Goal: Information Seeking & Learning: Check status

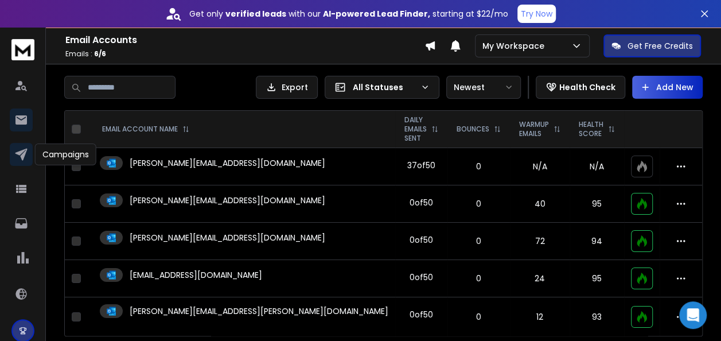
click at [20, 157] on icon at bounding box center [21, 154] width 14 height 14
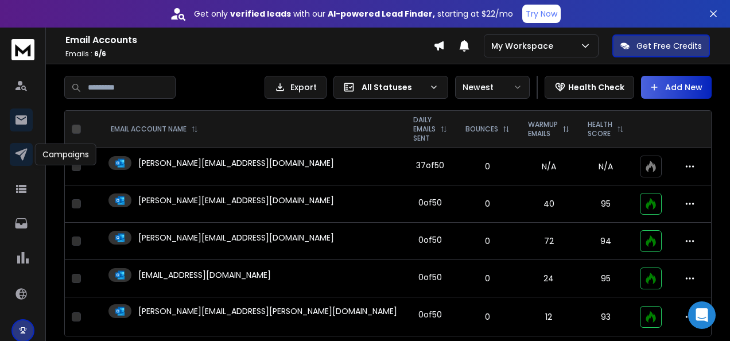
click at [20, 157] on icon at bounding box center [21, 154] width 14 height 14
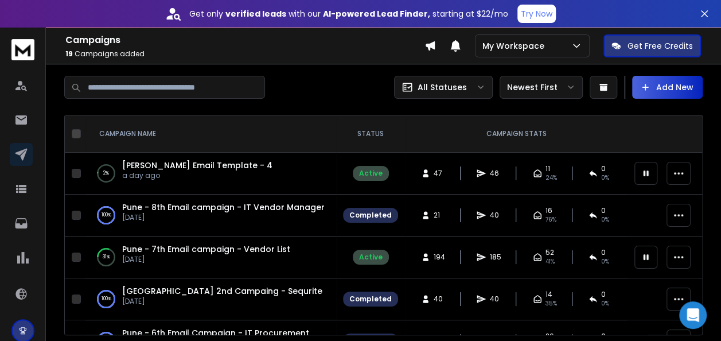
click at [705, 15] on icon at bounding box center [704, 13] width 7 height 7
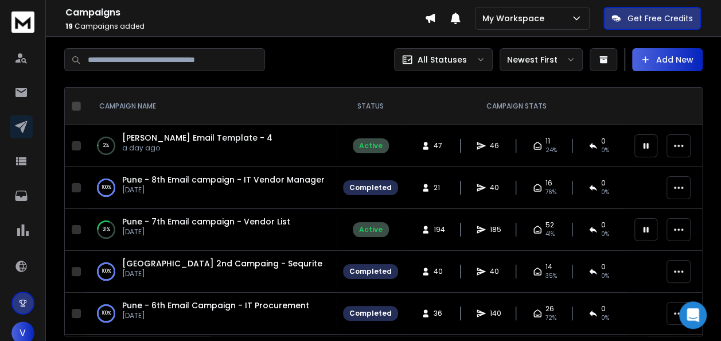
click at [202, 221] on span "Pune - 7th Email campaign - Vendor List" at bounding box center [206, 221] width 168 height 11
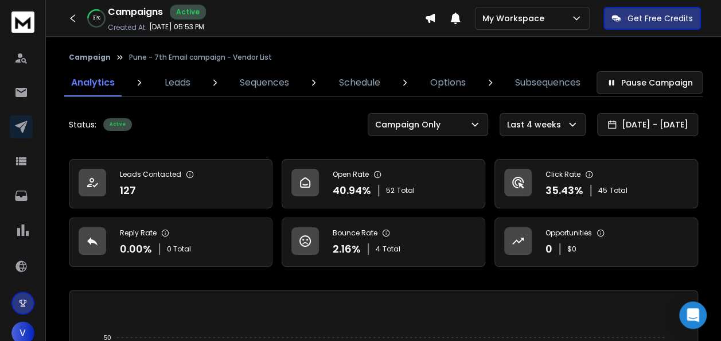
click at [350, 176] on p "Open Rate" at bounding box center [351, 174] width 36 height 9
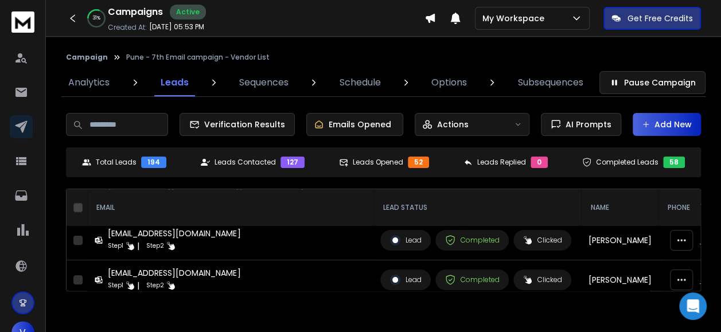
scroll to position [166, 0]
